Goal: Task Accomplishment & Management: Manage account settings

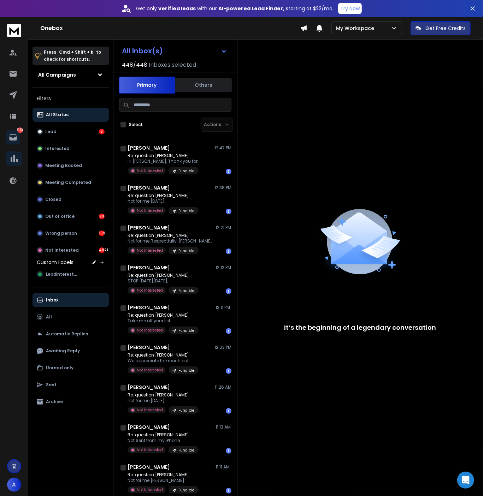
click at [20, 157] on link at bounding box center [14, 158] width 16 height 16
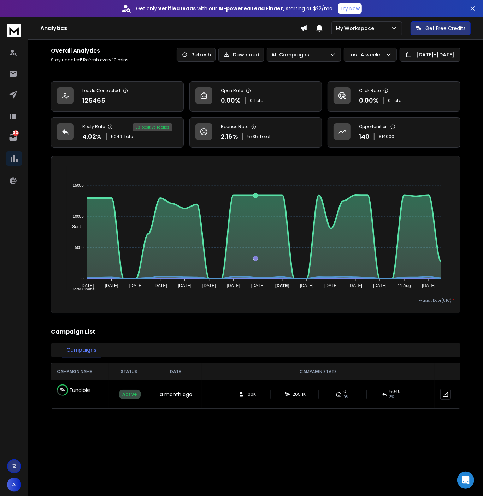
click at [12, 104] on div at bounding box center [14, 96] width 16 height 17
click at [13, 89] on link at bounding box center [13, 95] width 14 height 14
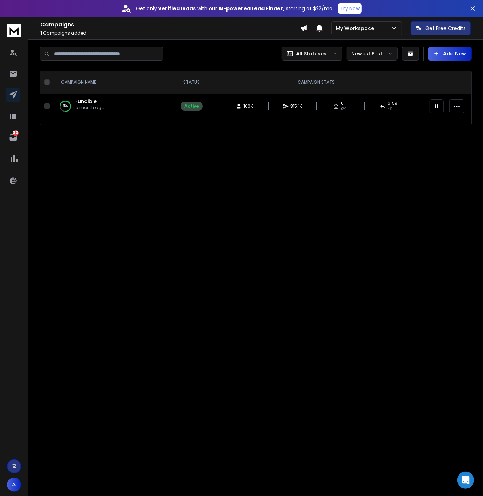
click at [133, 104] on div "75 % Fundible a month ago" at bounding box center [114, 106] width 109 height 17
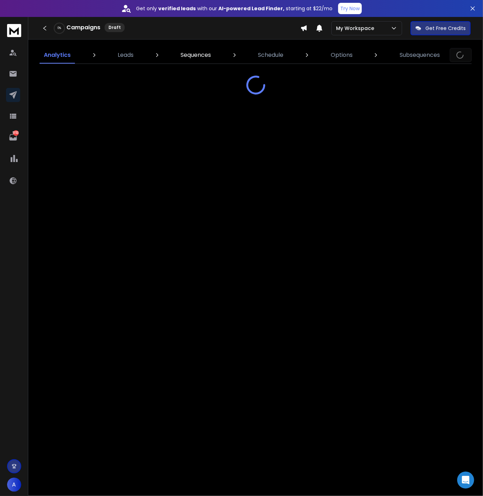
click at [188, 62] on link "Sequences" at bounding box center [195, 55] width 39 height 17
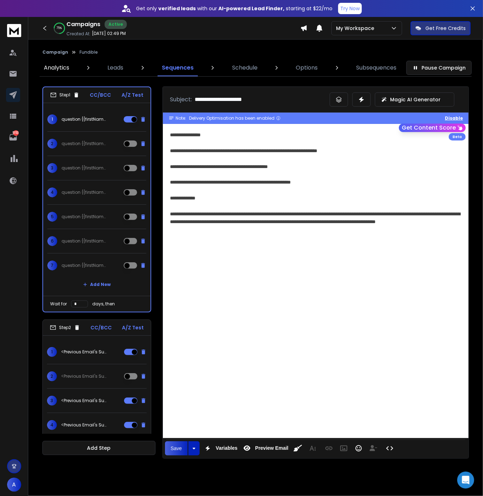
click at [72, 66] on link "Analytics" at bounding box center [57, 67] width 34 height 17
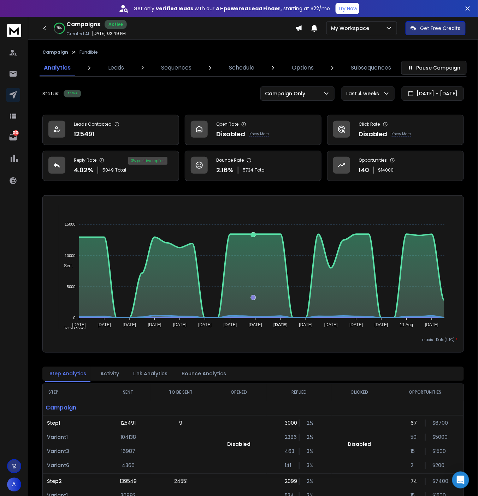
click at [108, 382] on div "Step Analytics Activity Link Analytics Bounce Analytics STEP SENT TO BE SENT OP…" at bounding box center [252, 463] width 421 height 193
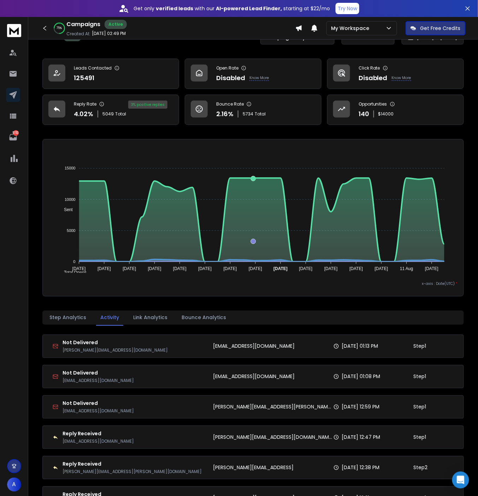
scroll to position [84, 0]
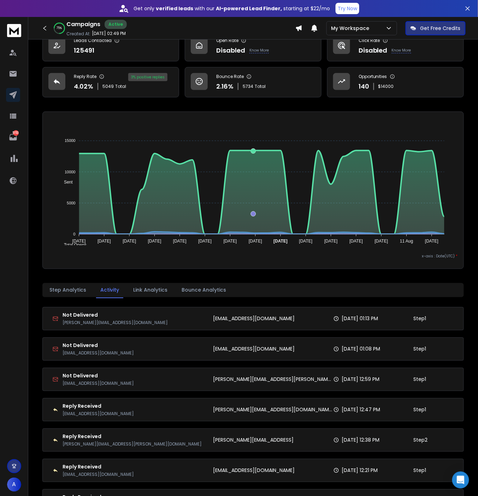
click at [190, 293] on button "Bounce Analytics" at bounding box center [203, 290] width 53 height 16
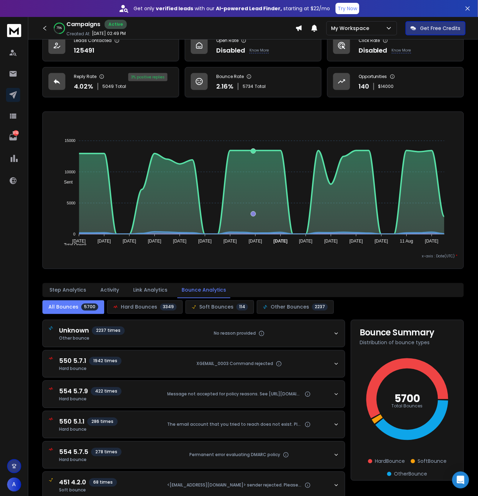
click at [270, 307] on span "Other Bounces" at bounding box center [289, 307] width 38 height 7
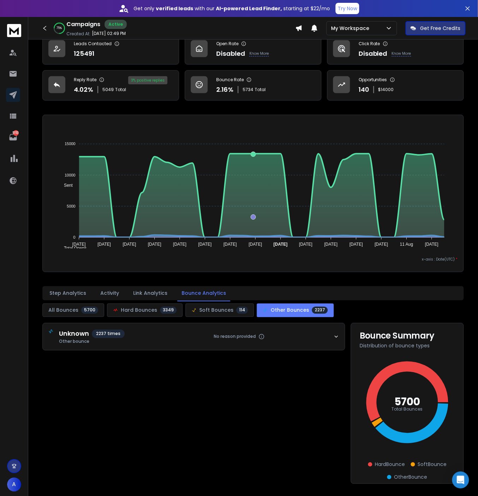
click at [263, 327] on button "Unknown 2237 times Other bounce No reason provided" at bounding box center [194, 336] width 302 height 27
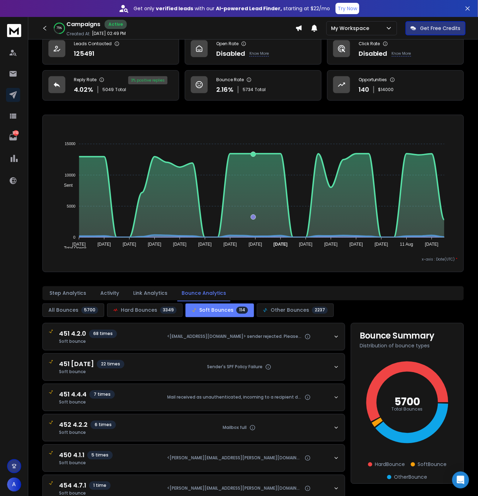
click at [199, 309] on span "Soft Bounces" at bounding box center [216, 310] width 34 height 7
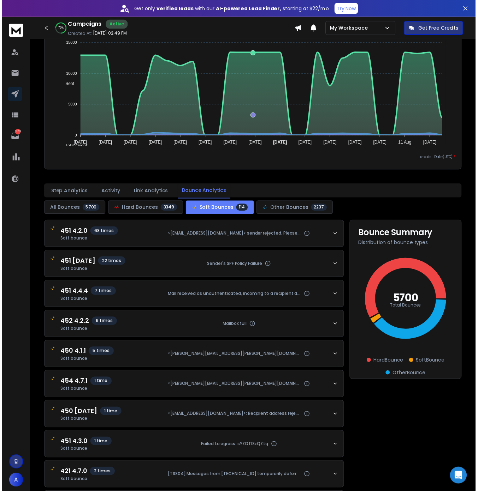
scroll to position [137, 0]
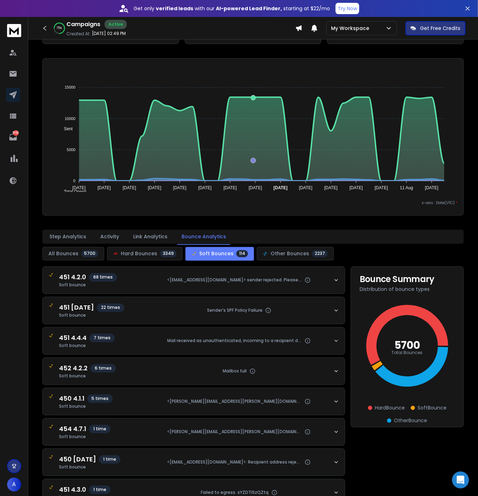
click at [135, 252] on span "Hard Bounces" at bounding box center [139, 253] width 36 height 7
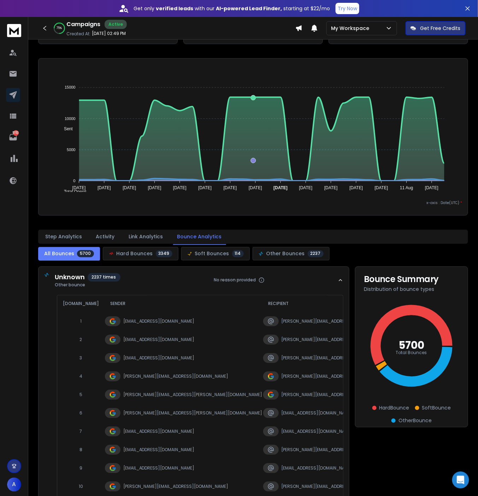
click at [73, 254] on button "All Bounces 5700" at bounding box center [69, 254] width 62 height 14
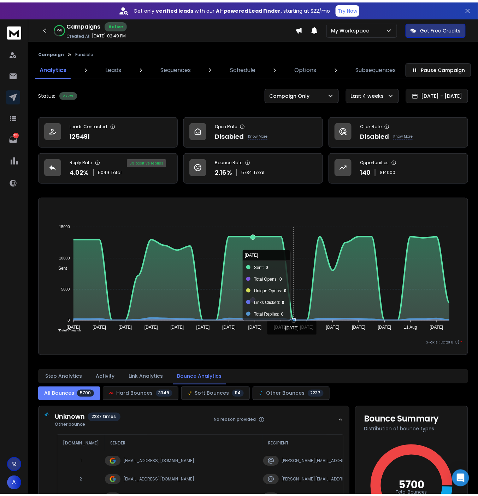
scroll to position [117, 0]
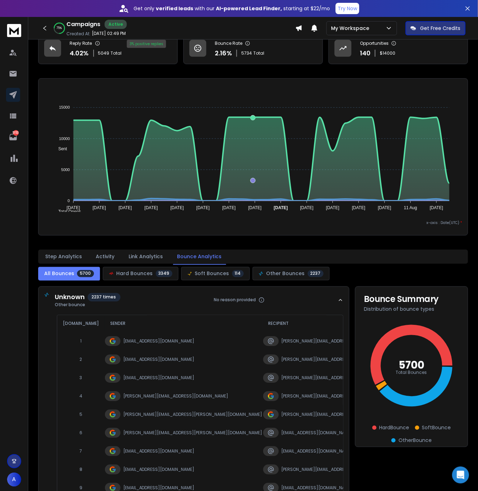
drag, startPoint x: 118, startPoint y: 262, endPoint x: 114, endPoint y: 261, distance: 4.3
click at [115, 261] on div "Step Analytics Activity Link Analytics Bounce Analytics" at bounding box center [253, 257] width 430 height 14
click at [111, 260] on button "Activity" at bounding box center [105, 257] width 27 height 16
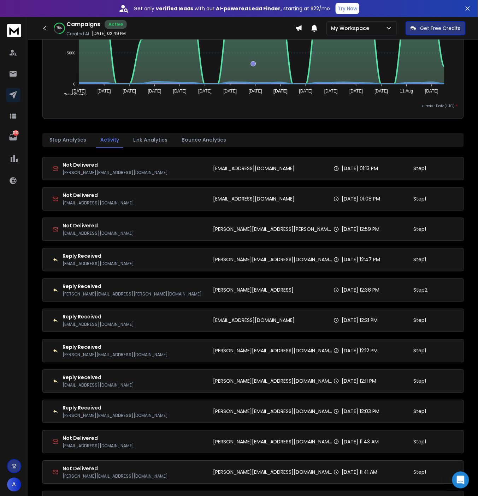
scroll to position [0, 0]
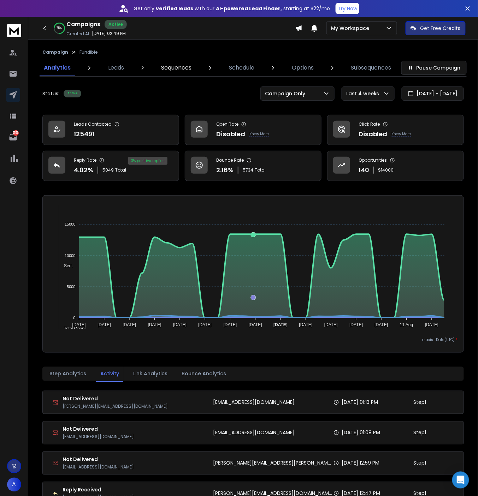
click at [193, 74] on link "Sequences" at bounding box center [176, 67] width 39 height 17
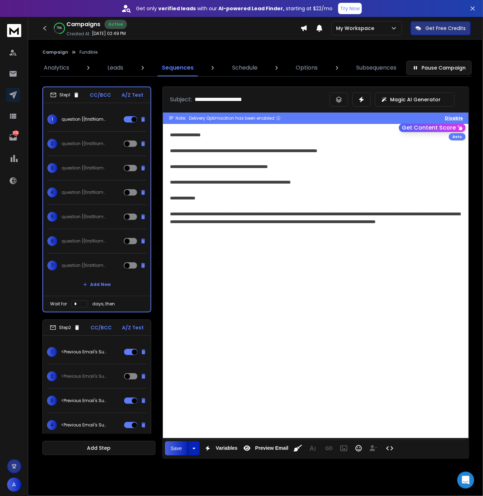
click at [80, 307] on input "*" at bounding box center [79, 303] width 17 height 7
type input "*"
click at [66, 69] on p "Analytics" at bounding box center [56, 68] width 25 height 8
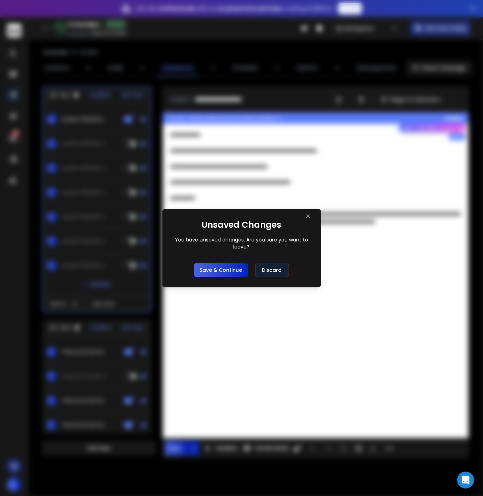
click at [243, 275] on button "Save & Continue" at bounding box center [221, 270] width 54 height 14
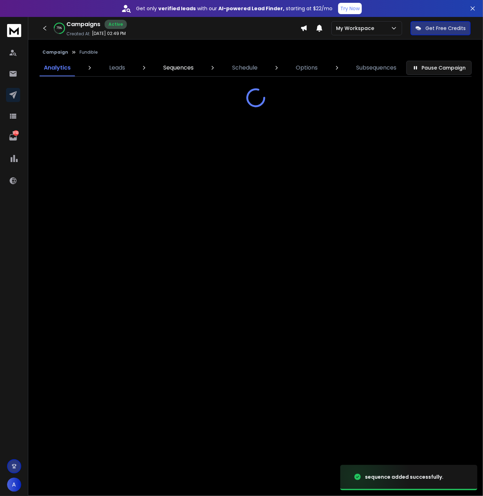
click at [176, 71] on p "Sequences" at bounding box center [178, 68] width 30 height 8
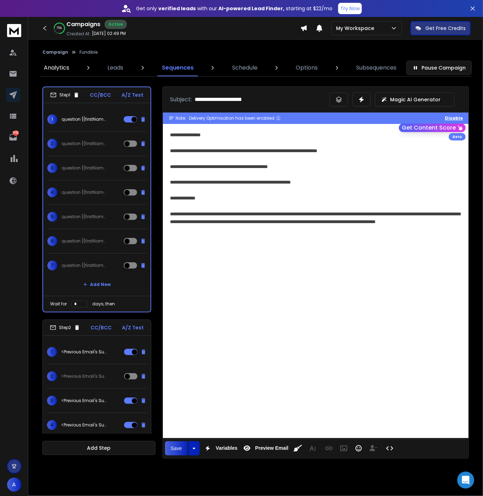
click at [67, 62] on link "Analytics" at bounding box center [57, 67] width 34 height 17
